Goal: Information Seeking & Learning: Check status

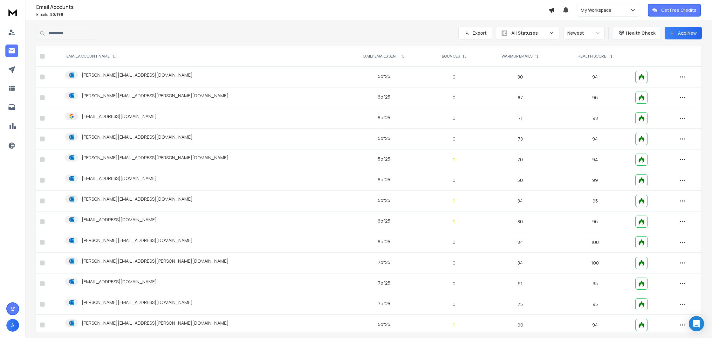
click at [609, 55] on icon at bounding box center [609, 55] width 1 height 1
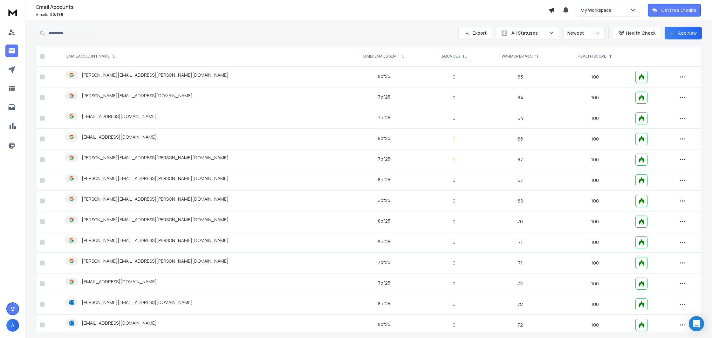
click at [598, 55] on div "HEALTH SCORE" at bounding box center [594, 56] width 63 height 5
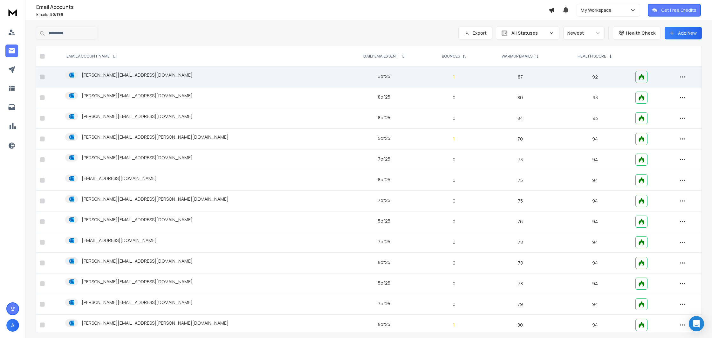
click at [534, 78] on td "87" at bounding box center [520, 77] width 77 height 21
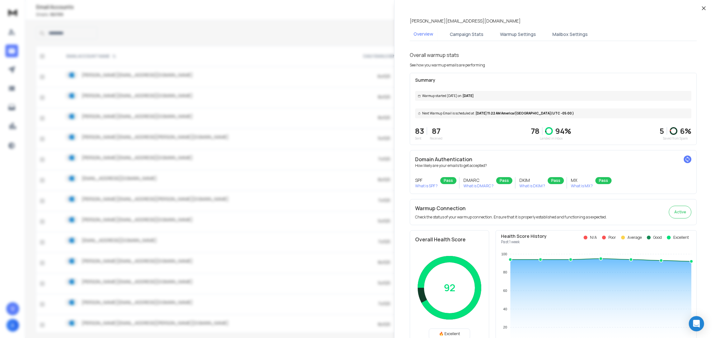
click at [702, 9] on icon "button" at bounding box center [703, 8] width 3 height 3
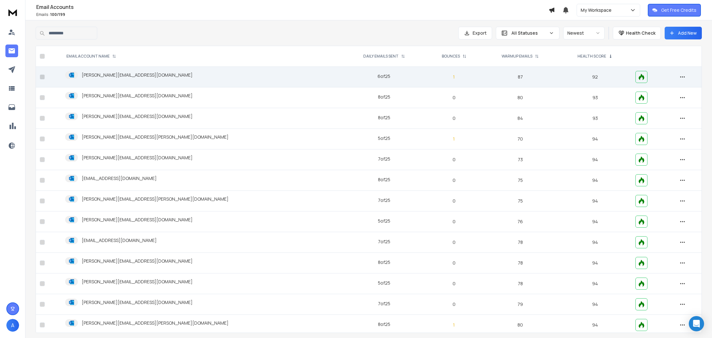
click at [586, 79] on td "92" at bounding box center [594, 77] width 73 height 21
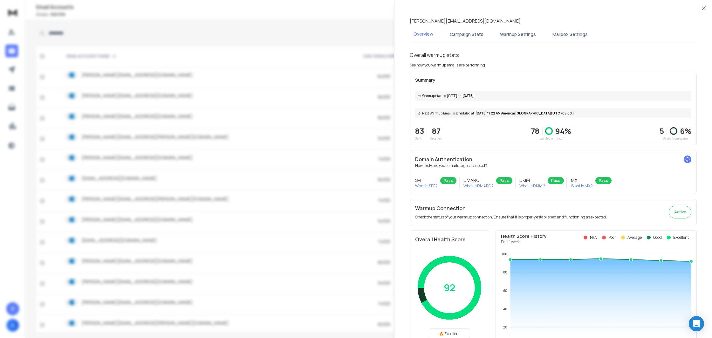
click at [697, 12] on div "[PERSON_NAME][EMAIL_ADDRESS][DOMAIN_NAME] Overview Campaign Stats Warmup Settin…" at bounding box center [553, 261] width 302 height 506
click at [700, 8] on icon "button" at bounding box center [703, 8] width 6 height 6
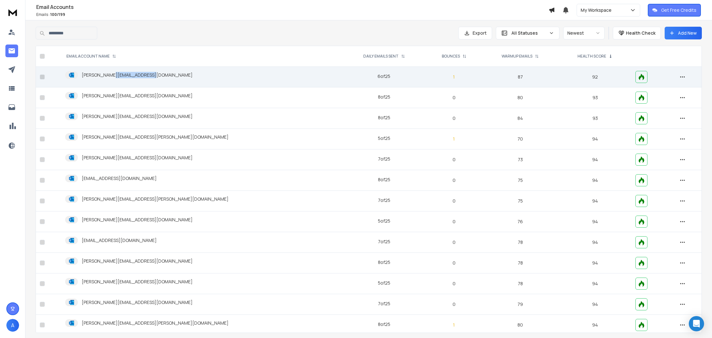
drag, startPoint x: 110, startPoint y: 76, endPoint x: 166, endPoint y: 82, distance: 56.6
click at [166, 82] on td "[PERSON_NAME][EMAIL_ADDRESS][DOMAIN_NAME]" at bounding box center [201, 77] width 281 height 21
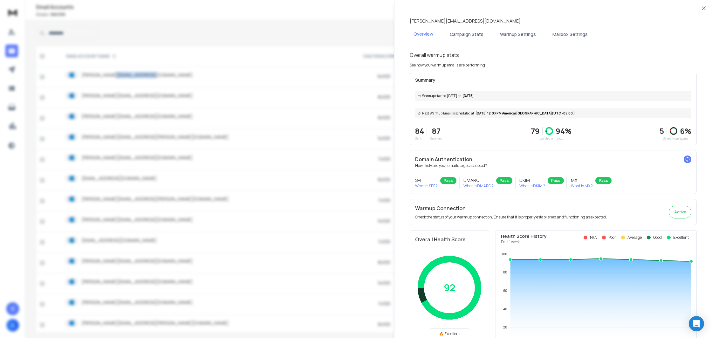
click at [325, 76] on div at bounding box center [356, 169] width 712 height 338
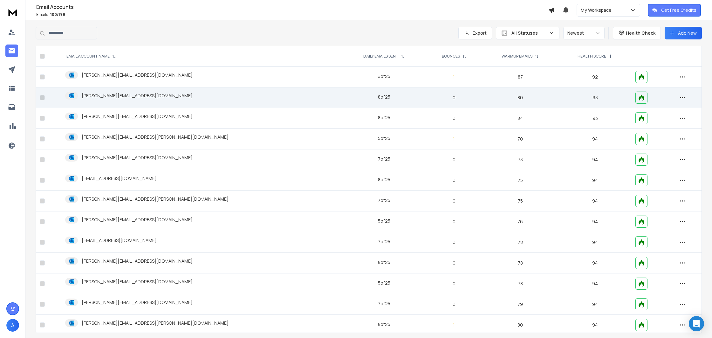
click at [581, 96] on td "93" at bounding box center [594, 97] width 73 height 21
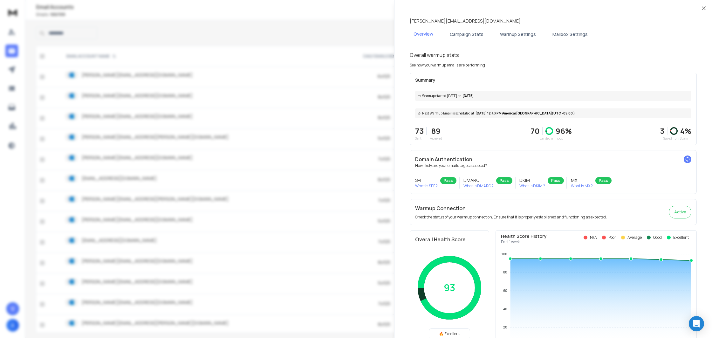
click at [349, 114] on div at bounding box center [356, 169] width 712 height 338
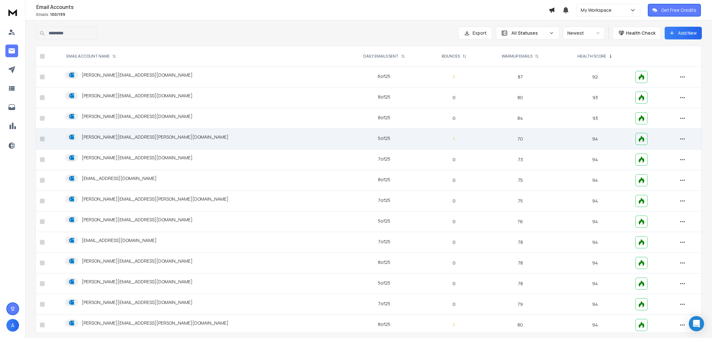
click at [482, 134] on td "70" at bounding box center [520, 139] width 77 height 21
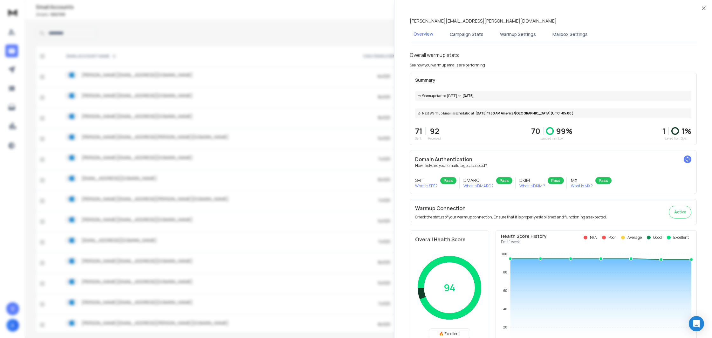
click at [308, 63] on div at bounding box center [356, 169] width 712 height 338
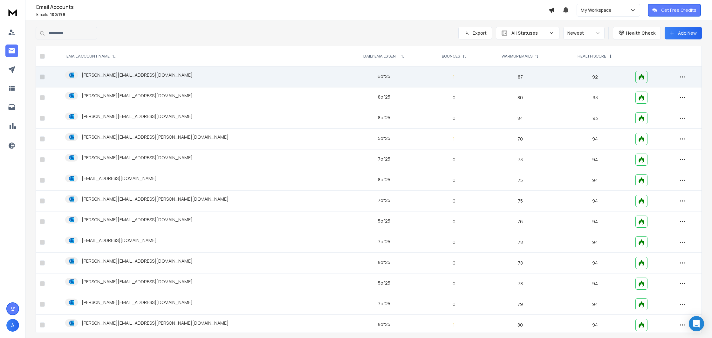
click at [587, 85] on td "92" at bounding box center [594, 77] width 73 height 21
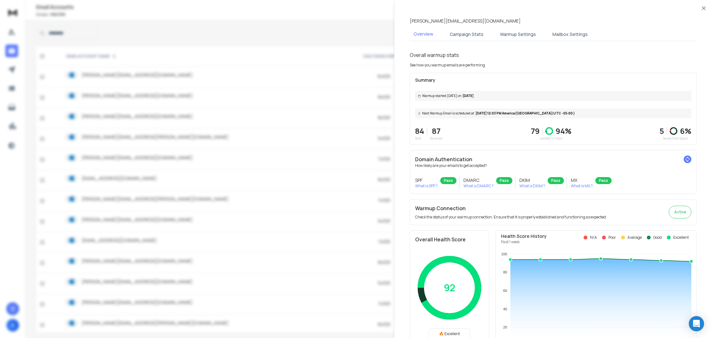
drag, startPoint x: 700, startPoint y: 8, endPoint x: 691, endPoint y: 8, distance: 8.9
click at [700, 8] on icon "button" at bounding box center [703, 8] width 6 height 6
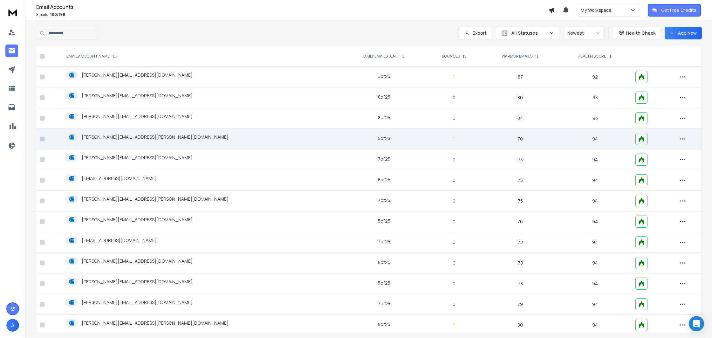
click at [133, 141] on td "[PERSON_NAME][EMAIL_ADDRESS][PERSON_NAME][DOMAIN_NAME]" at bounding box center [201, 139] width 281 height 21
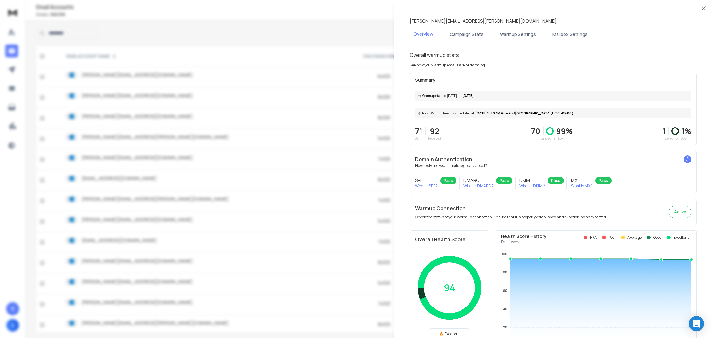
click at [170, 126] on div at bounding box center [356, 169] width 712 height 338
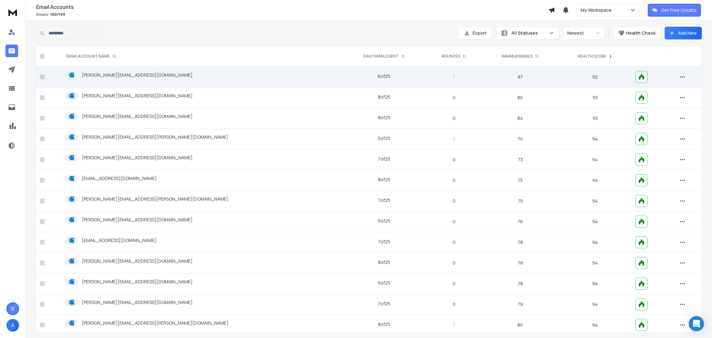
click at [451, 76] on p "1" at bounding box center [454, 77] width 48 height 6
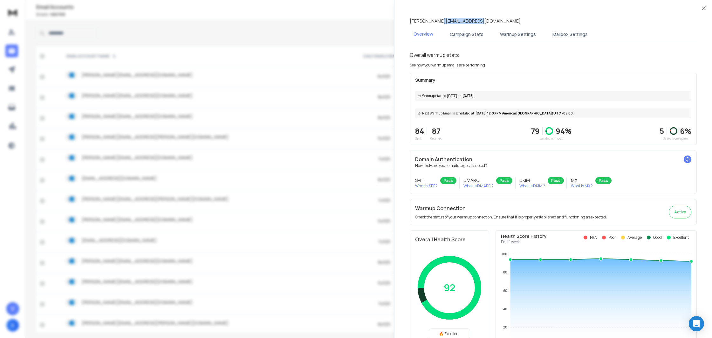
drag, startPoint x: 437, startPoint y: 20, endPoint x: 487, endPoint y: 20, distance: 49.6
click at [487, 20] on div "[PERSON_NAME][EMAIL_ADDRESS][DOMAIN_NAME]" at bounding box center [552, 21] width 287 height 6
click at [254, 75] on div at bounding box center [356, 169] width 712 height 338
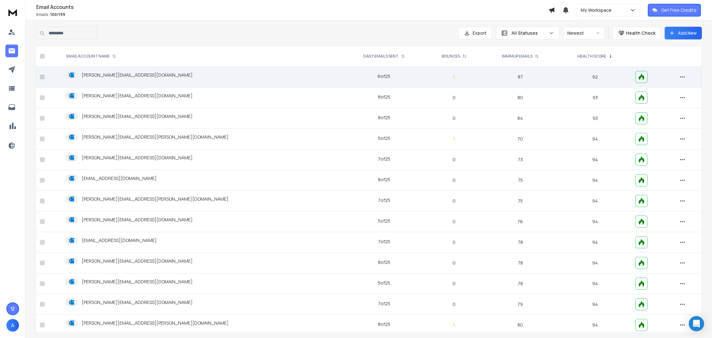
click at [200, 80] on td "[PERSON_NAME][EMAIL_ADDRESS][DOMAIN_NAME]" at bounding box center [201, 77] width 281 height 21
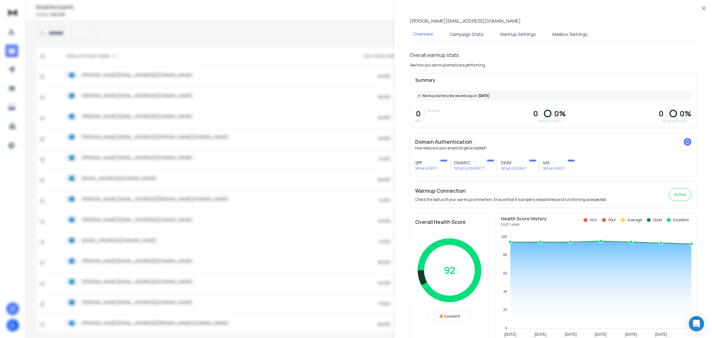
click at [302, 28] on div at bounding box center [356, 169] width 712 height 338
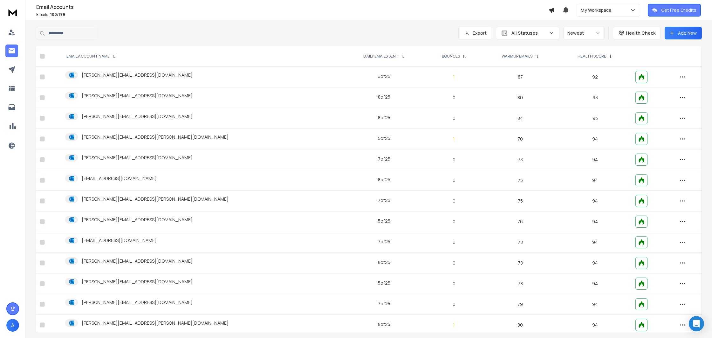
scroll to position [1, 0]
